Goal: Task Accomplishment & Management: Manage account settings

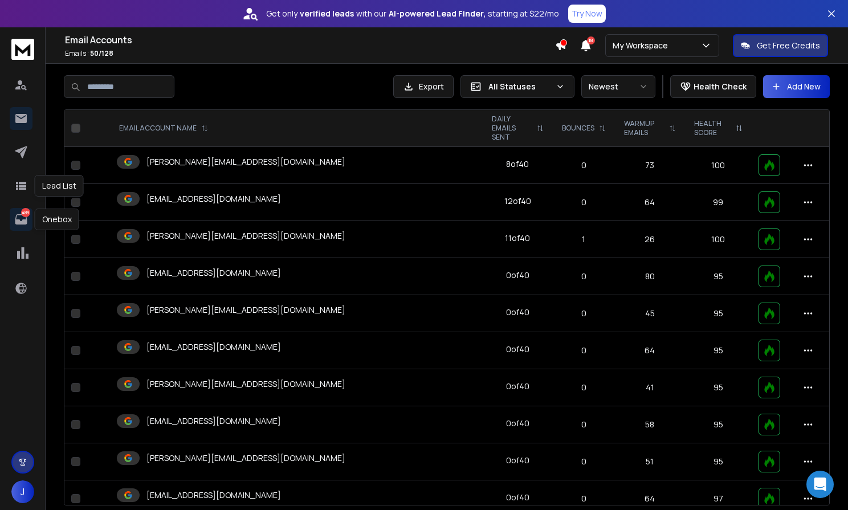
click at [27, 212] on p "489" at bounding box center [25, 212] width 9 height 9
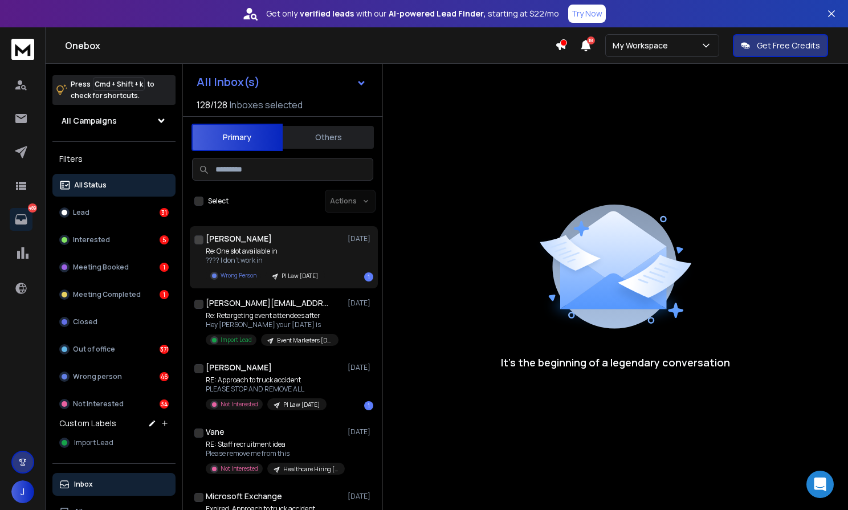
click at [364, 262] on div "Re: One slot available in ???? I don’t work in Wrong Person PI Law [DATE] 1" at bounding box center [290, 264] width 168 height 35
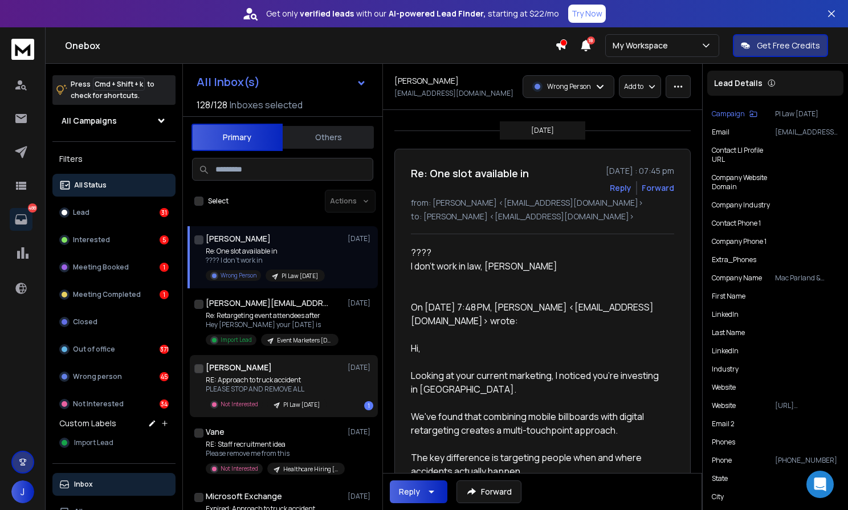
click at [325, 380] on p "RE: Approach to truck accident" at bounding box center [266, 380] width 121 height 9
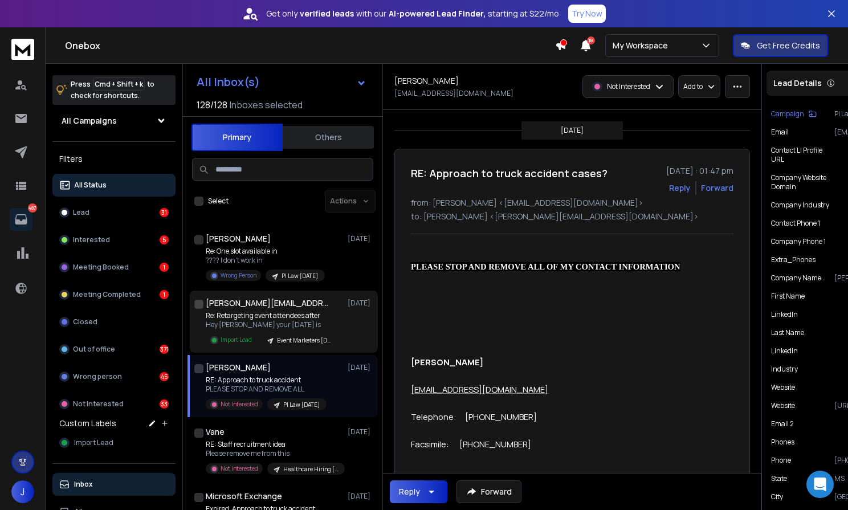
click at [300, 320] on p "Re: Retargeting event attendees after" at bounding box center [272, 315] width 133 height 9
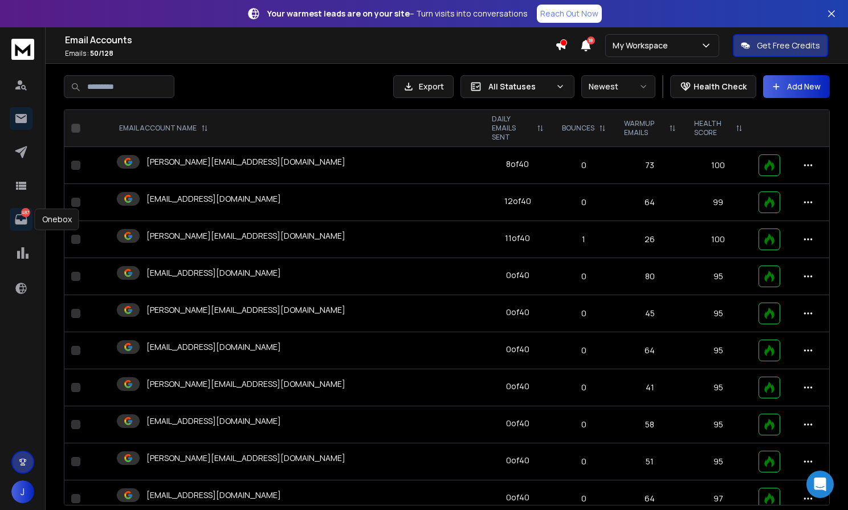
click at [28, 219] on link "487" at bounding box center [21, 219] width 23 height 23
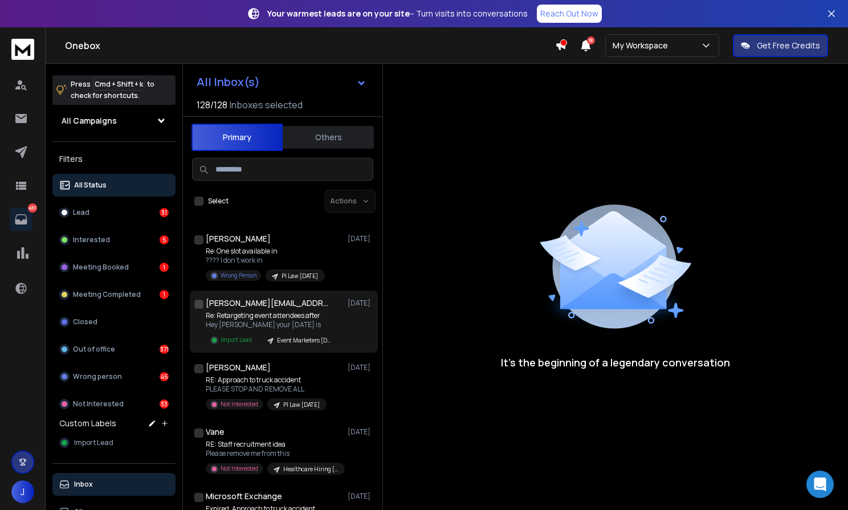
click at [306, 320] on p "Re: Retargeting event attendees after" at bounding box center [272, 315] width 133 height 9
